Goal: Communication & Community: Answer question/provide support

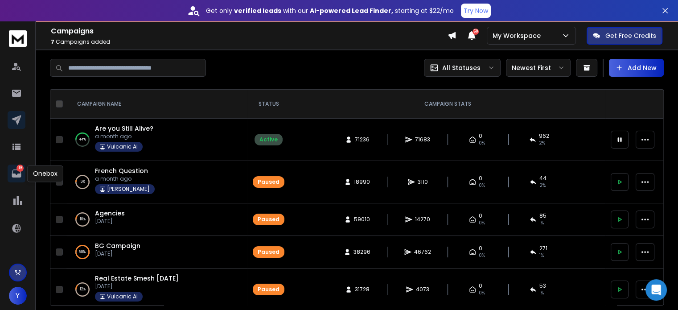
click at [11, 172] on icon at bounding box center [16, 173] width 11 height 11
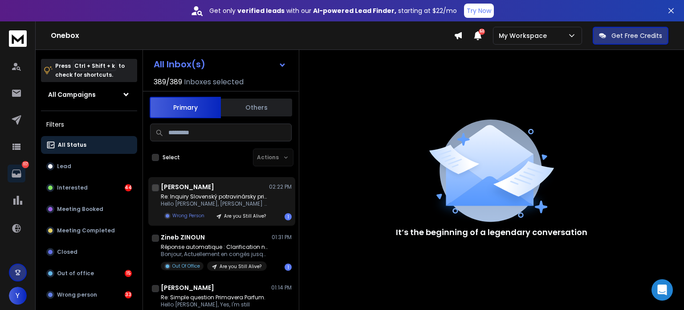
click at [267, 195] on p "Re: Inquiry Slovenský potravinársky priemysel" at bounding box center [214, 196] width 107 height 7
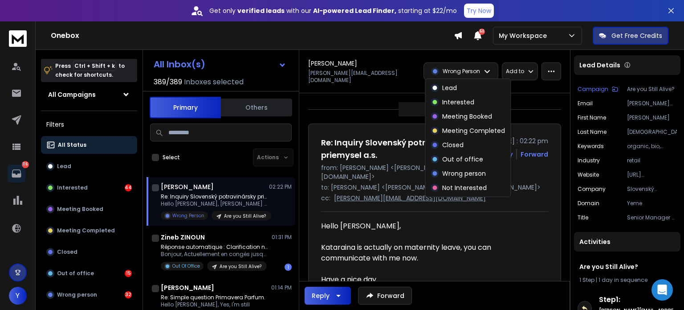
click at [480, 69] on p "Wrong Person" at bounding box center [461, 71] width 37 height 7
click at [474, 103] on div "Interested" at bounding box center [468, 102] width 82 height 14
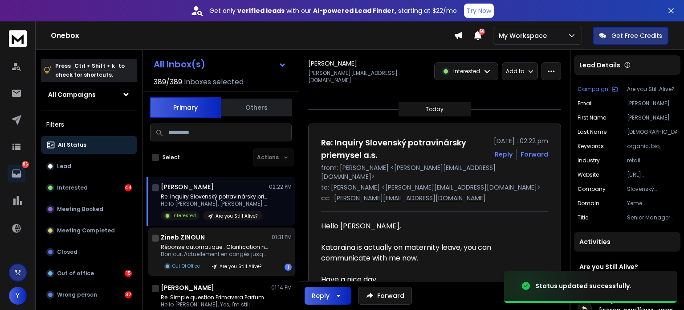
click at [252, 237] on div "Zineb ZINOUN 01:31 PM" at bounding box center [226, 237] width 131 height 9
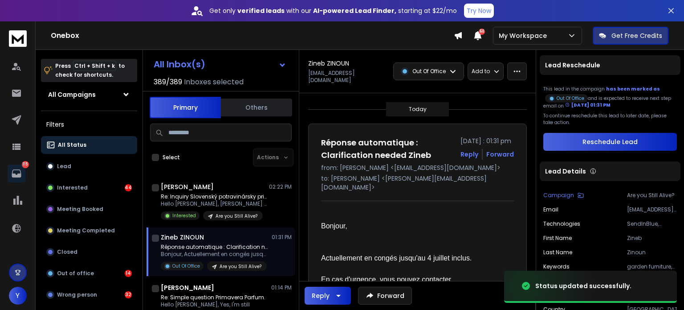
scroll to position [45, 0]
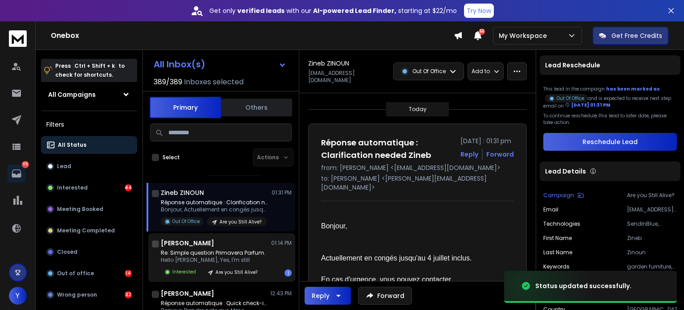
click at [244, 242] on div "Piotr Purchała 01:14 PM" at bounding box center [226, 242] width 131 height 9
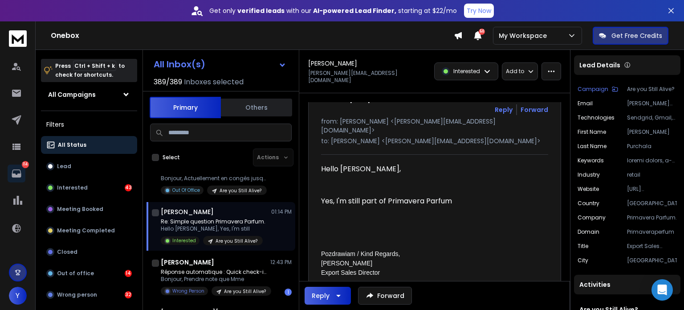
scroll to position [89, 0]
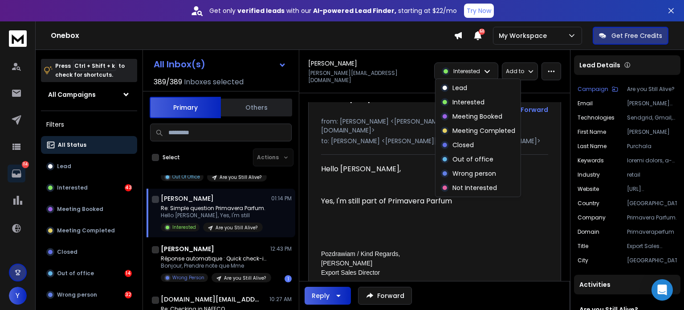
click at [469, 73] on div "Interested" at bounding box center [466, 71] width 63 height 17
click at [478, 99] on p "Interested" at bounding box center [469, 102] width 32 height 9
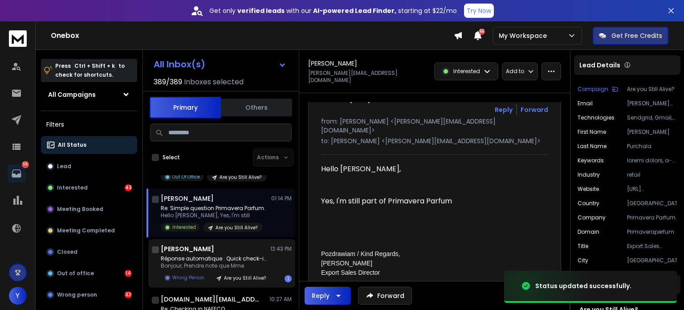
click at [257, 246] on div "Éliane-Mai Nguyen 12:43 PM" at bounding box center [226, 248] width 131 height 9
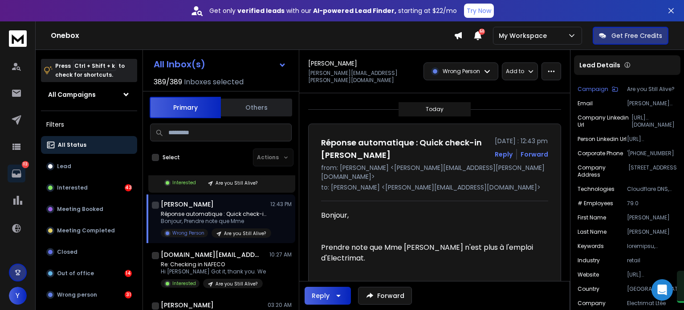
scroll to position [178, 0]
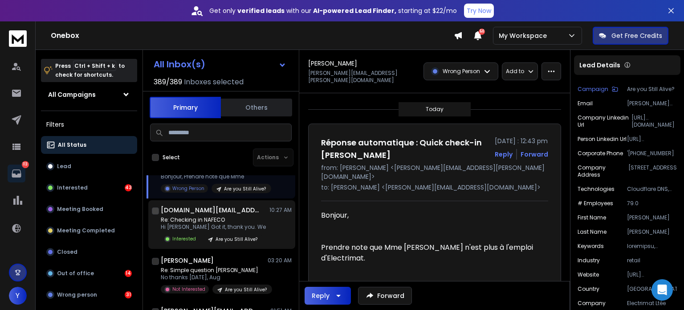
click at [251, 223] on p "Hi [PERSON_NAME] Got it, thank you. We" at bounding box center [213, 226] width 105 height 7
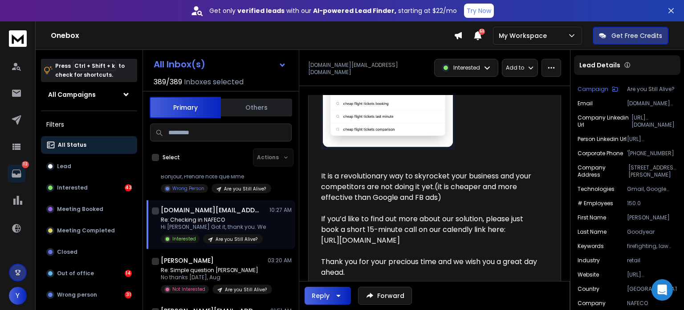
scroll to position [267, 0]
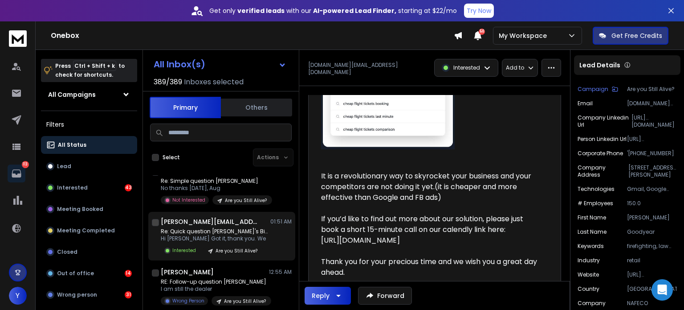
click at [233, 222] on h1 "[PERSON_NAME][EMAIL_ADDRESS][PERSON_NAME][DOMAIN_NAME]" at bounding box center [210, 221] width 98 height 9
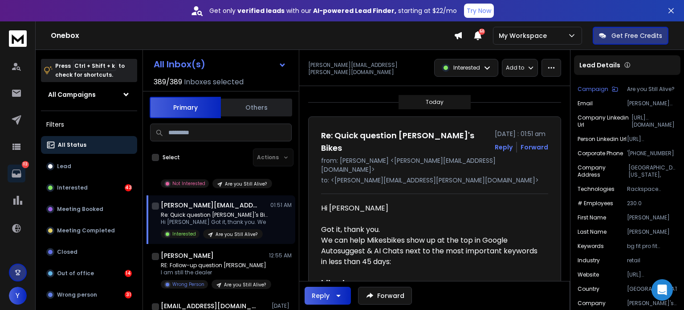
scroll to position [312, 0]
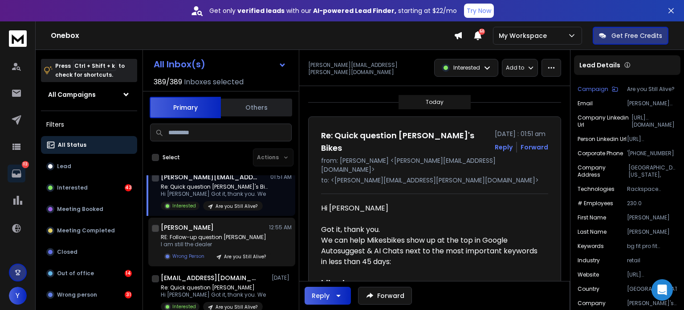
click at [251, 245] on p "I am still the dealer" at bounding box center [214, 244] width 107 height 7
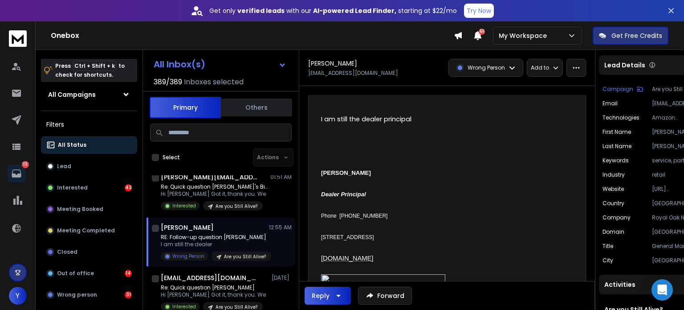
scroll to position [356, 0]
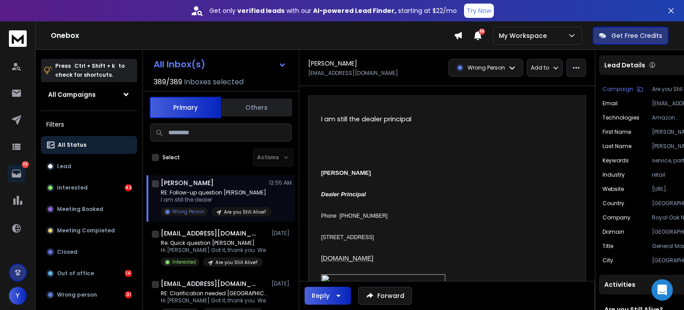
click at [245, 236] on h1 "[EMAIL_ADDRESS][DOMAIN_NAME]" at bounding box center [210, 233] width 98 height 9
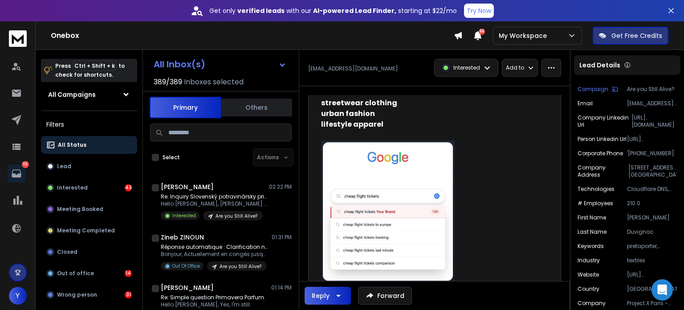
scroll to position [134, 0]
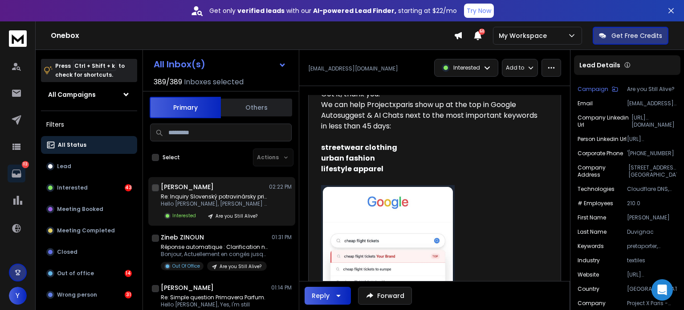
click at [220, 204] on p "Hello [PERSON_NAME], [PERSON_NAME] is actually" at bounding box center [214, 203] width 107 height 7
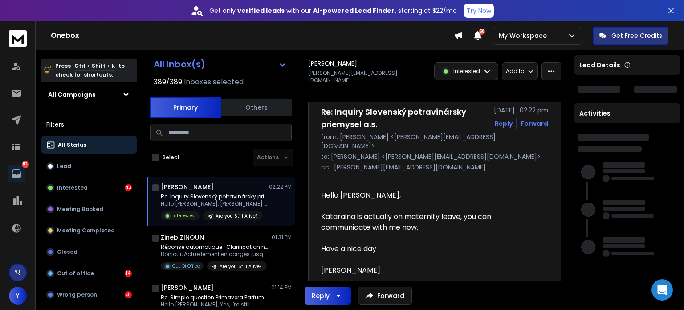
scroll to position [0, 0]
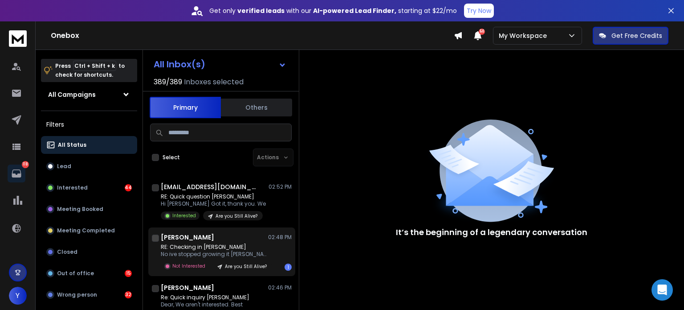
click at [213, 258] on div "RE: Checking in [PERSON_NAME] No ive stopped growing it [PERSON_NAME] Not Inter…" at bounding box center [216, 256] width 111 height 27
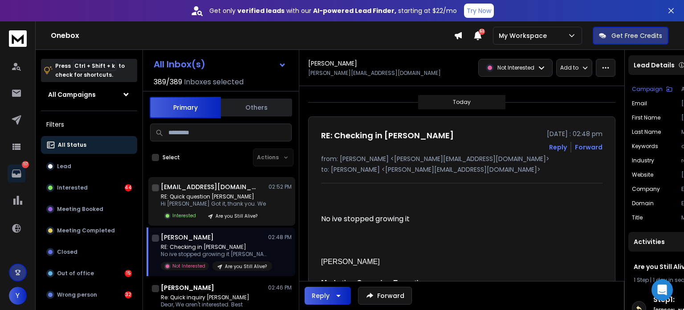
click at [244, 200] on p "Hi [PERSON_NAME] Got it, thank you. We" at bounding box center [213, 203] width 105 height 7
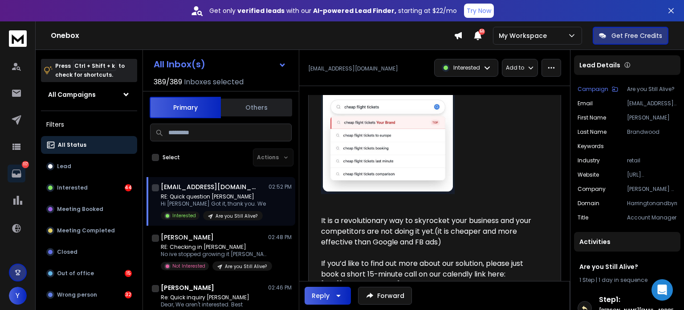
scroll to position [426, 0]
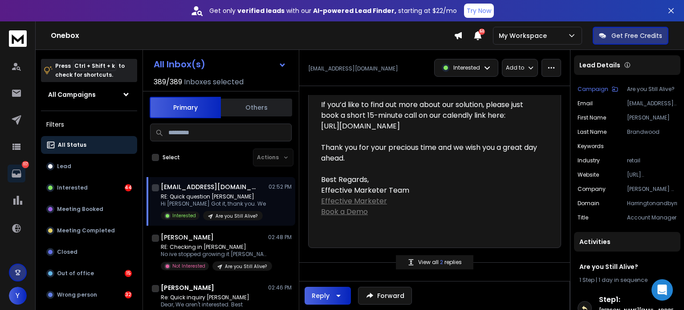
click at [448, 258] on p "View all 2 replies" at bounding box center [440, 261] width 44 height 7
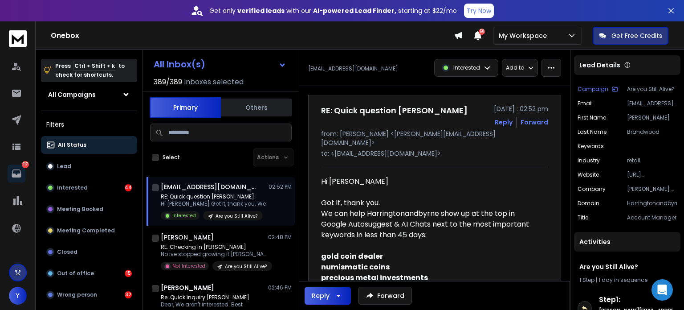
scroll to position [69, 0]
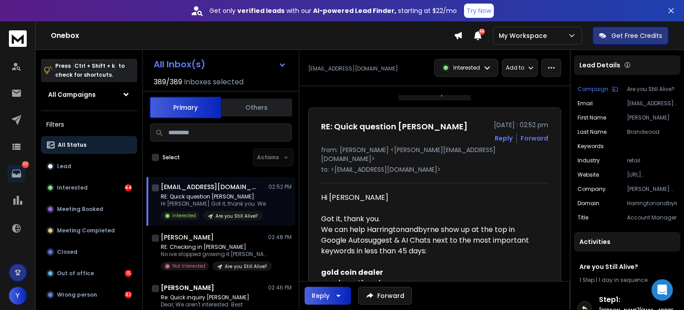
scroll to position [0, 0]
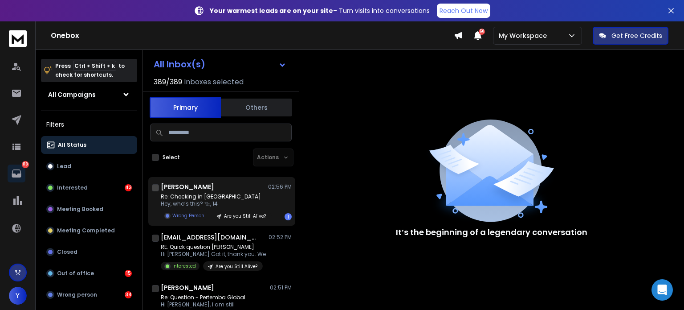
click at [212, 191] on div "Ilya Yasinski 02:56 PM" at bounding box center [226, 186] width 131 height 9
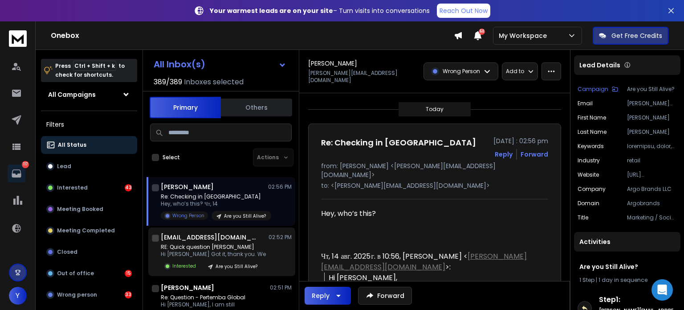
click at [216, 254] on p "Hi [PERSON_NAME] Got it, thank you. We" at bounding box center [213, 253] width 105 height 7
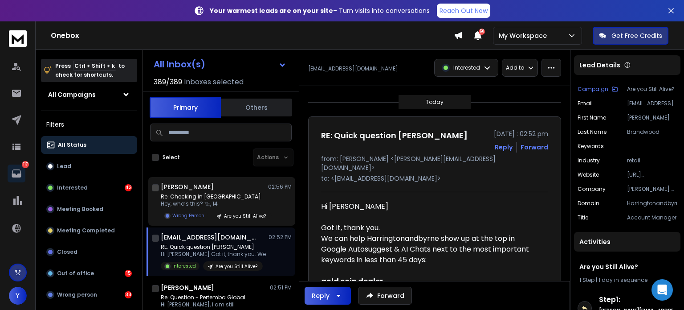
click at [224, 196] on p "Re: Checking in Ilya" at bounding box center [214, 196] width 107 height 7
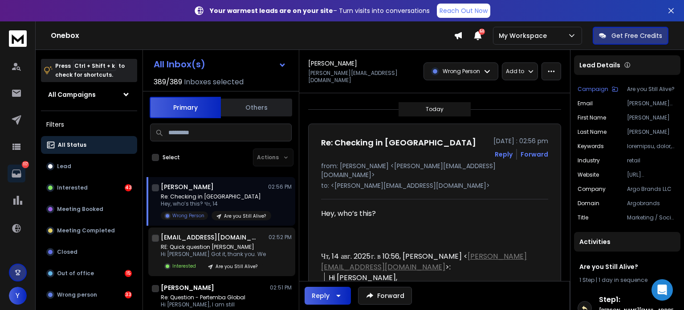
click at [226, 255] on p "Hi [PERSON_NAME] Got it, thank you. We" at bounding box center [213, 253] width 105 height 7
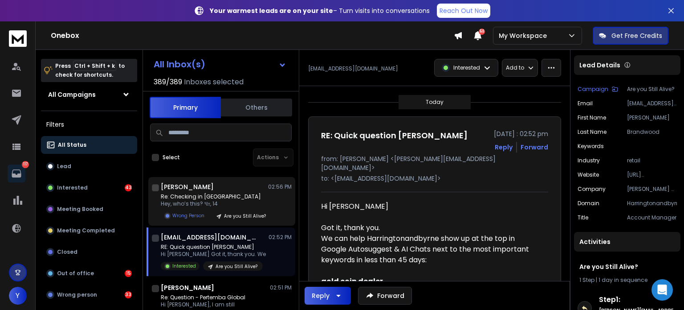
click at [201, 187] on div "Ilya Yasinski 02:56 PM" at bounding box center [226, 186] width 131 height 9
